Goal: Communication & Community: Answer question/provide support

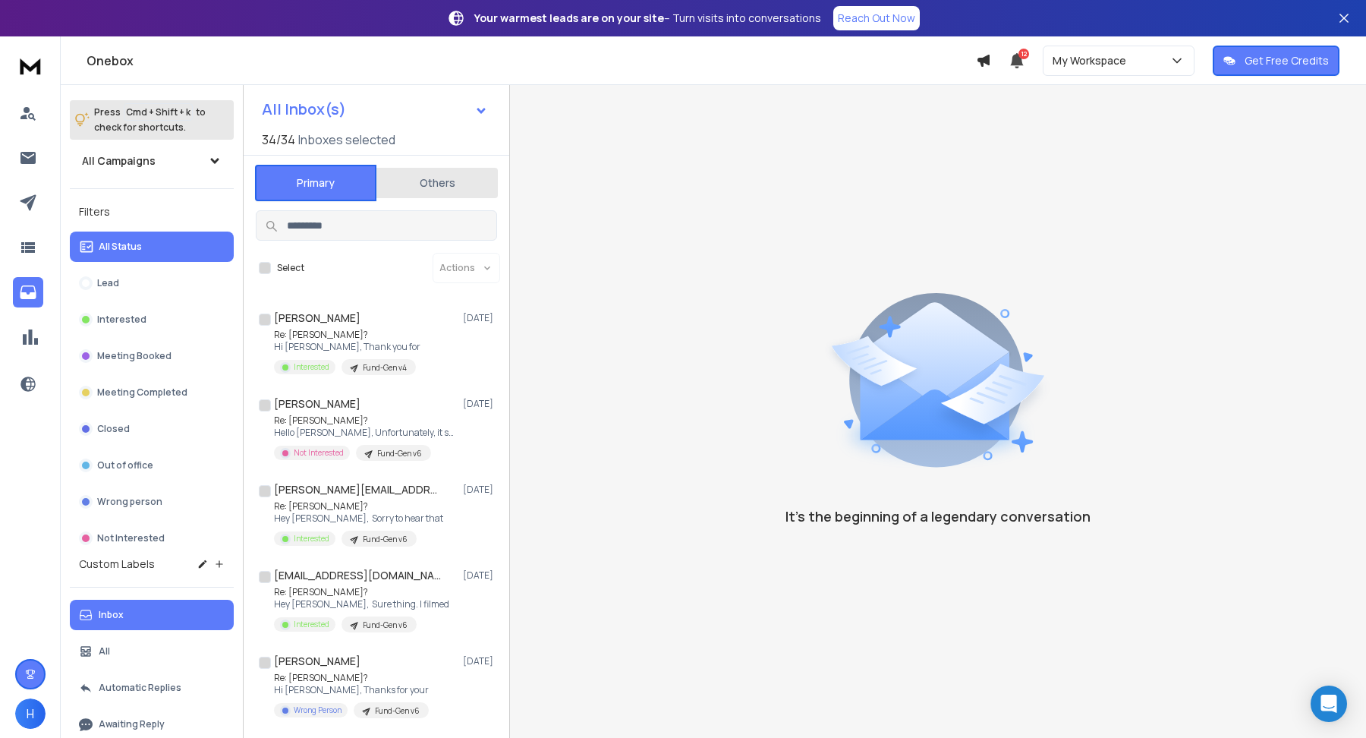
click at [597, 253] on div "It’s the beginning of a legendary conversation" at bounding box center [938, 398] width 856 height 627
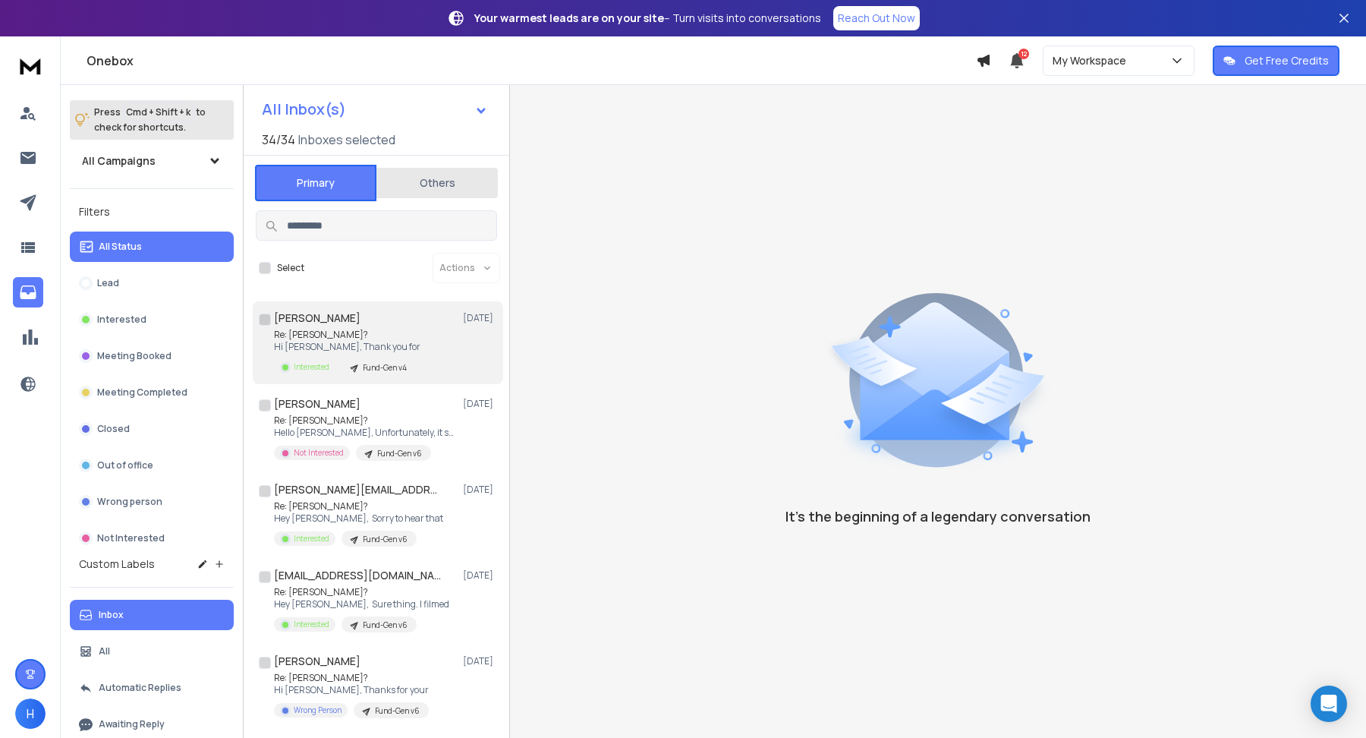
click at [395, 326] on div "Yang Chang 11 Sep Re: Yang? Hi Layla, Thank you for Interested Fund-Gen v4" at bounding box center [385, 342] width 223 height 65
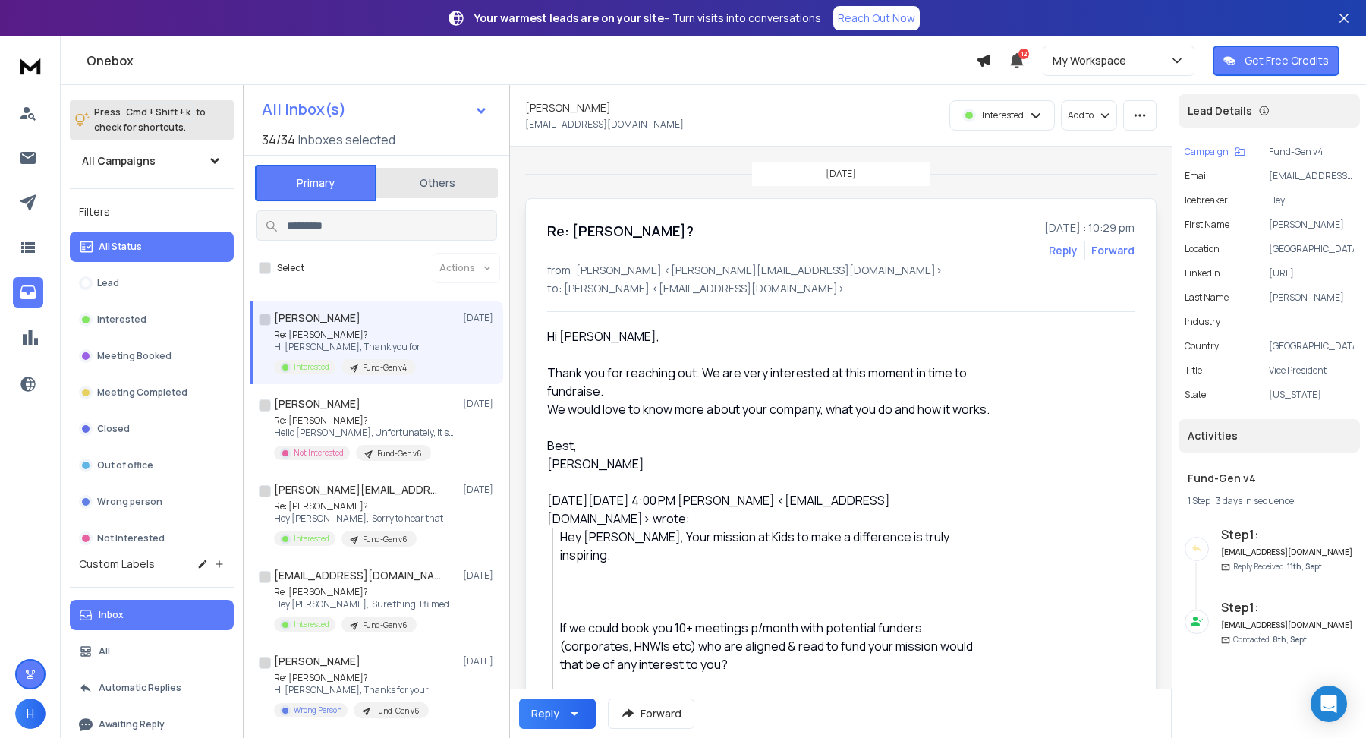
click at [110, 666] on div "Inbox All Automatic Replies Awaiting Reply Unread only Sent Archive" at bounding box center [152, 741] width 164 height 285
click at [110, 650] on button "All" at bounding box center [152, 651] width 164 height 30
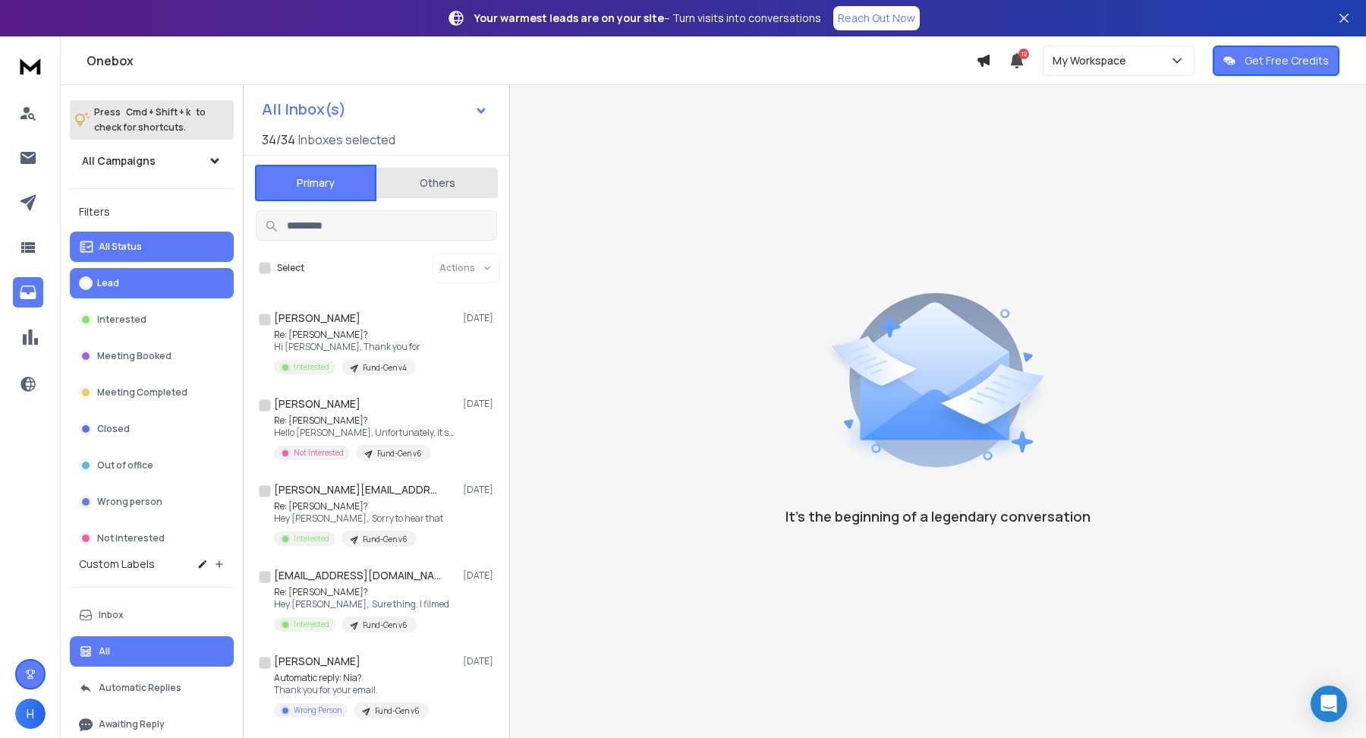
click at [136, 282] on button "Lead" at bounding box center [152, 283] width 164 height 30
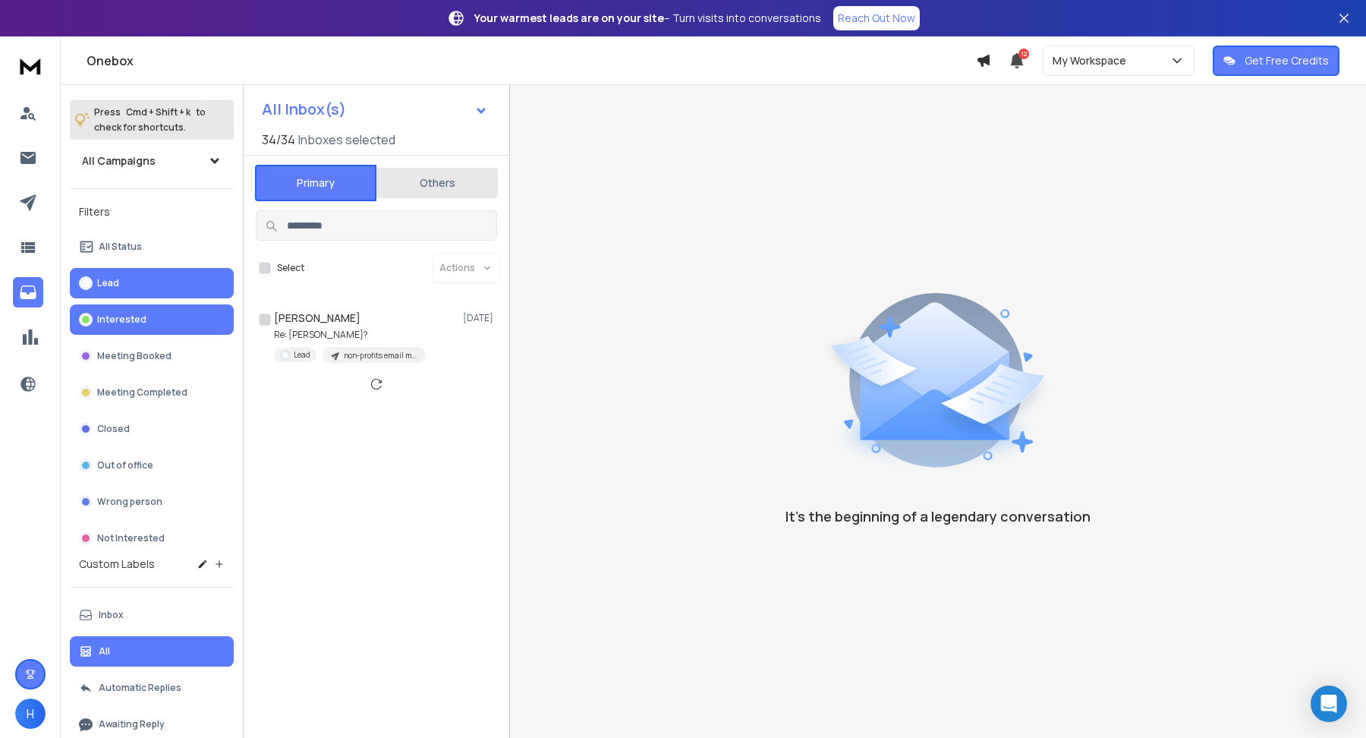
click at [155, 323] on button "Interested" at bounding box center [152, 319] width 164 height 30
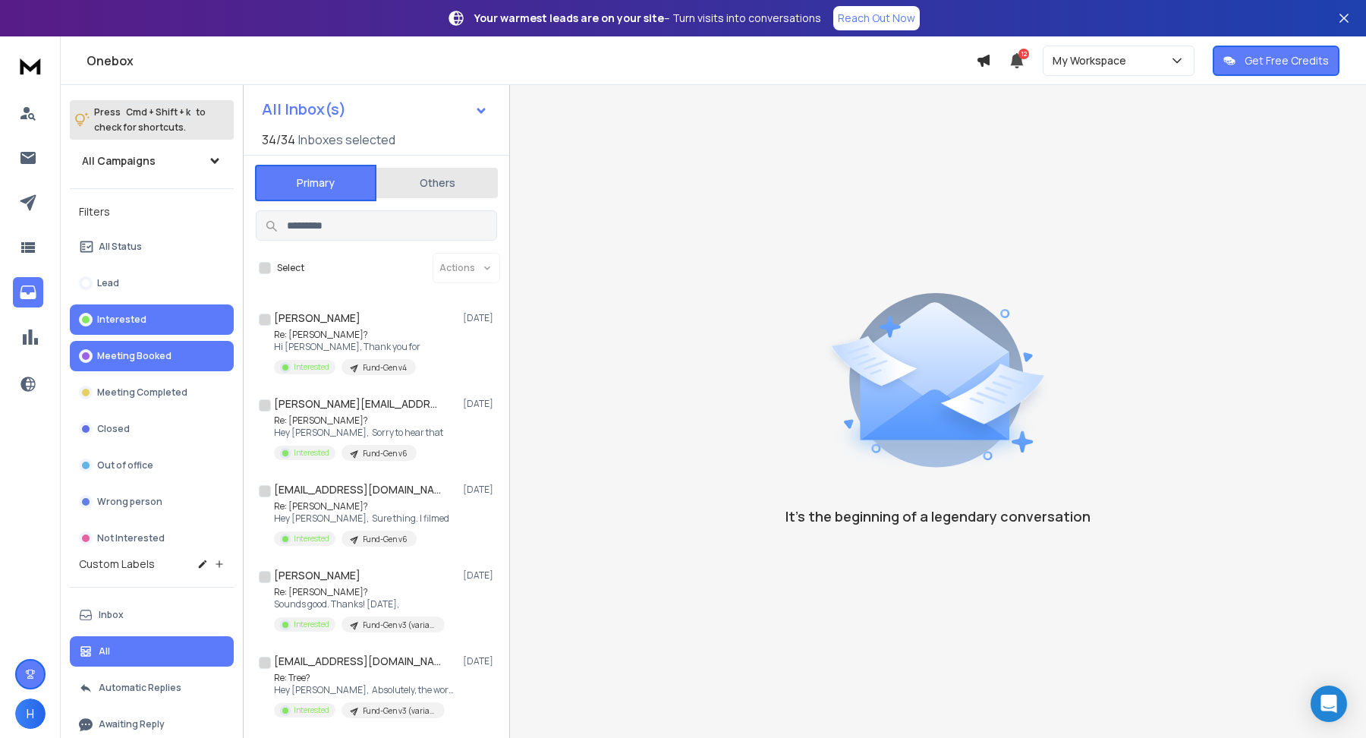
click at [156, 362] on div "Meeting Booked" at bounding box center [125, 356] width 93 height 14
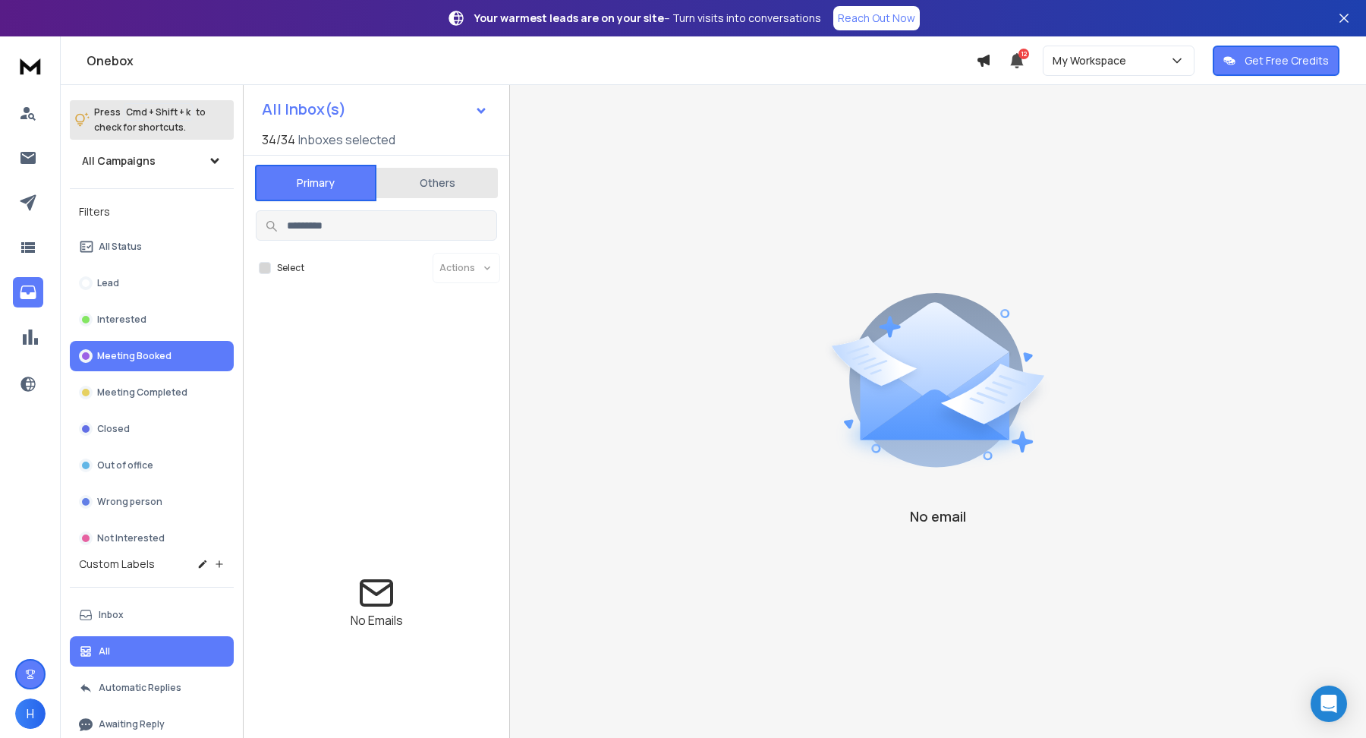
click at [152, 197] on div "Press Cmd + Shift + k to check for shortcuts. All Campaigns All Campaigns Filte…" at bounding box center [152, 454] width 182 height 738
click at [146, 274] on button "Lead" at bounding box center [152, 283] width 164 height 30
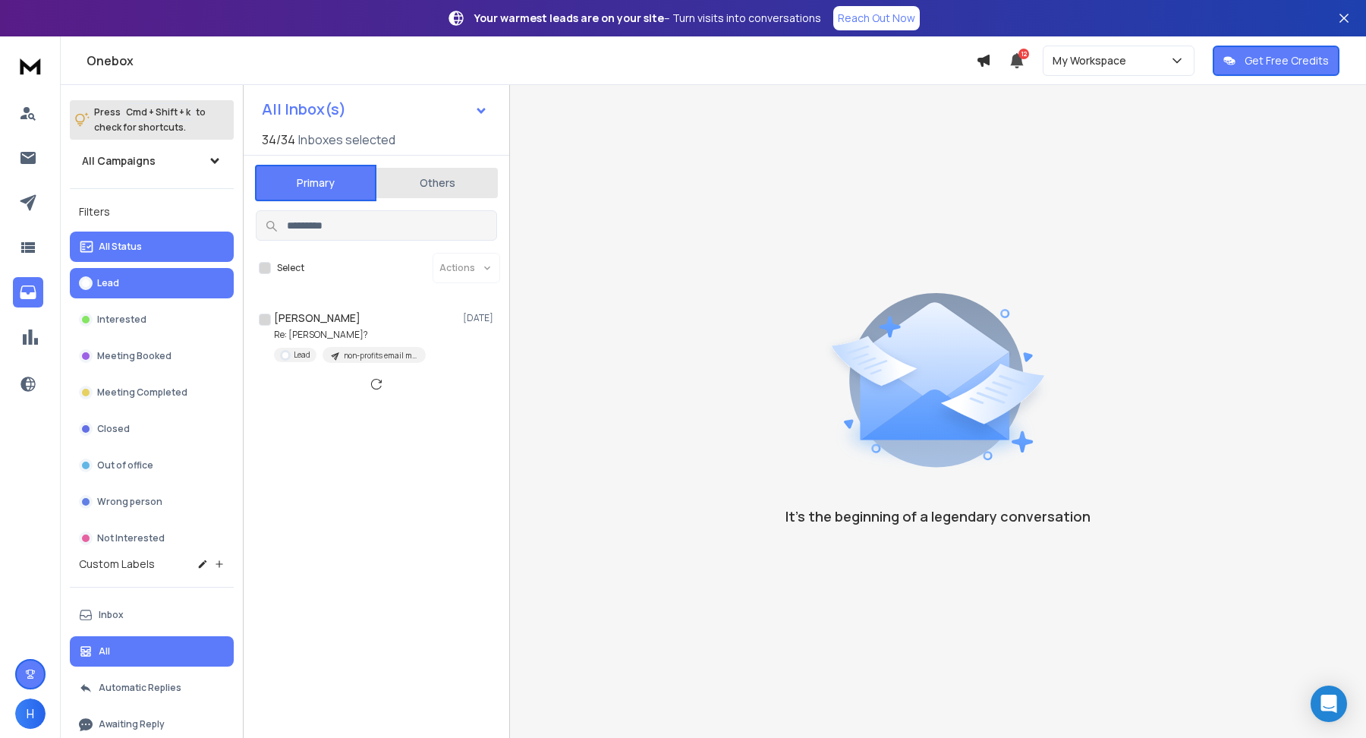
click at [150, 253] on button "All Status" at bounding box center [152, 246] width 164 height 30
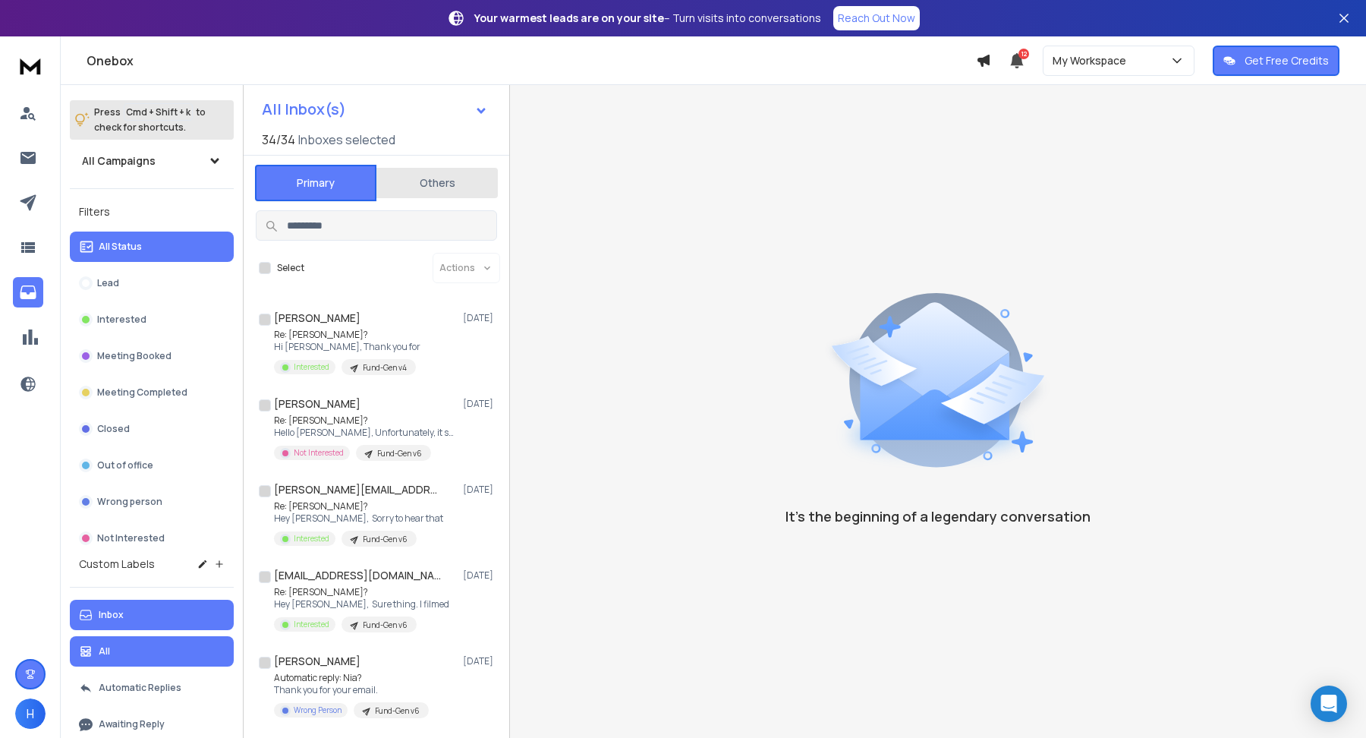
click at [165, 616] on button "Inbox" at bounding box center [152, 614] width 164 height 30
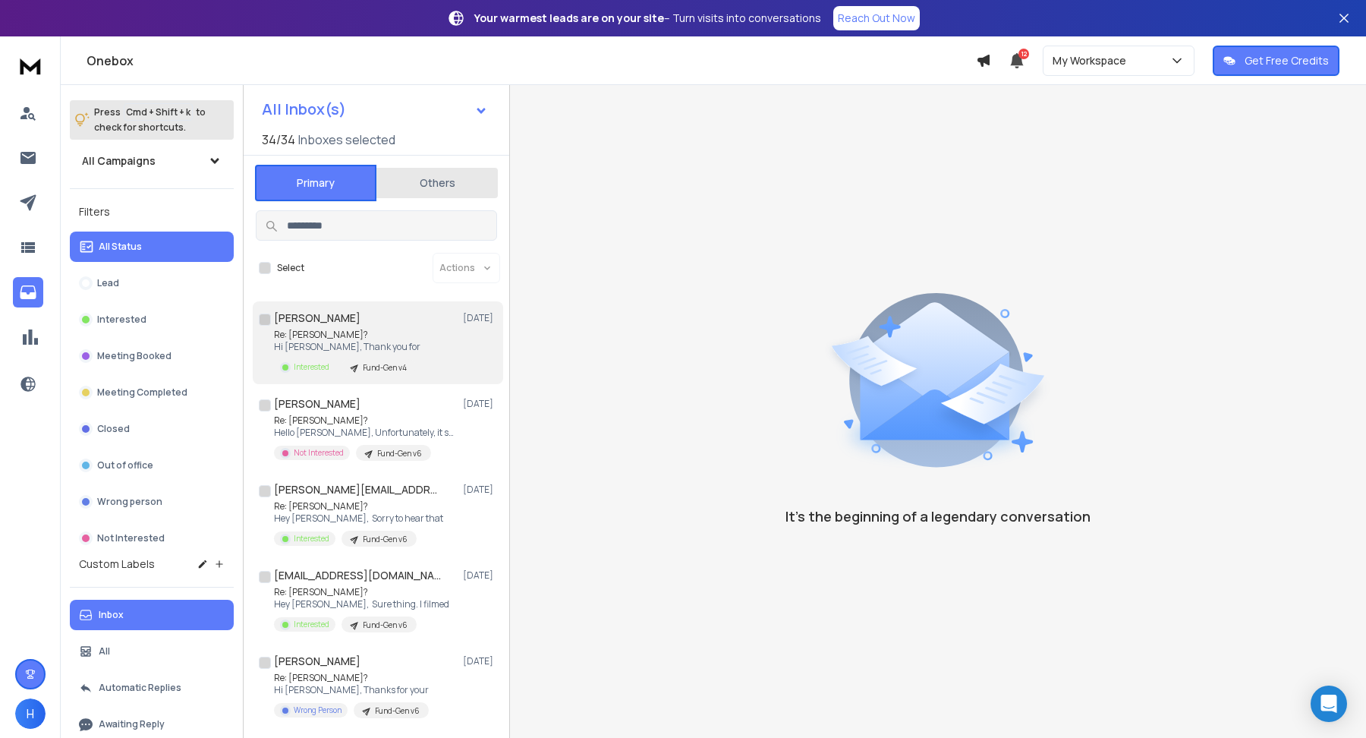
click at [456, 358] on div "Re: Yang? Hi Layla, Thank you for Interested Fund-Gen v4" at bounding box center [385, 352] width 223 height 46
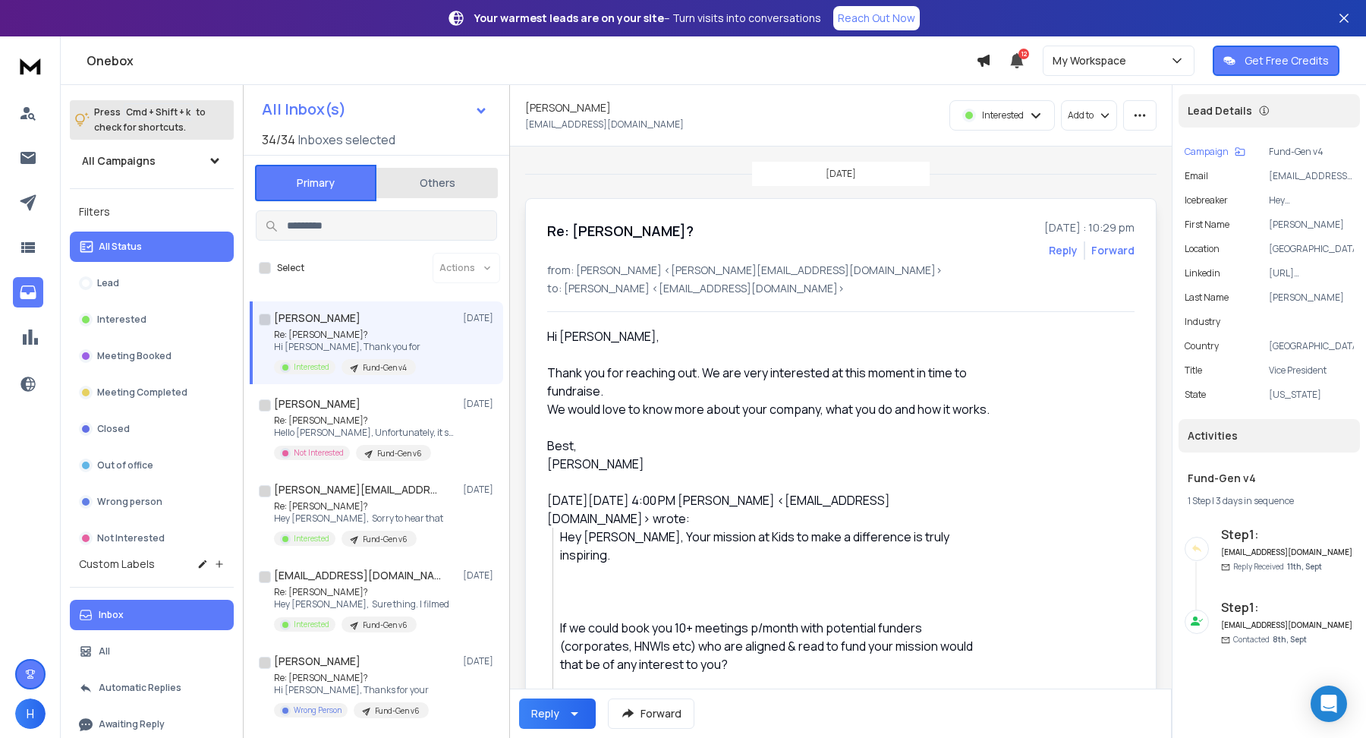
click at [652, 396] on div "Thank you for reaching out. We are very interested at this moment in time to fu…" at bounding box center [768, 381] width 443 height 36
click at [660, 418] on div "We would love to know more about your company, what you do and how it works." at bounding box center [768, 409] width 443 height 18
